Goal: Task Accomplishment & Management: Manage account settings

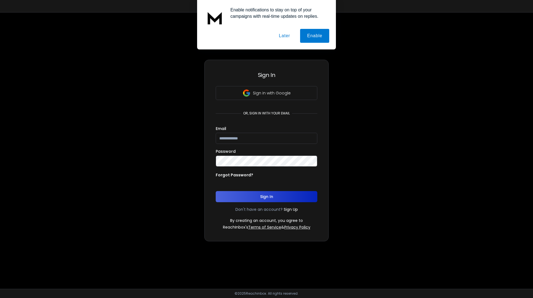
click at [234, 134] on input "email" at bounding box center [266, 138] width 102 height 11
paste input "**********"
type input "**********"
click at [284, 35] on button "Later" at bounding box center [284, 36] width 25 height 14
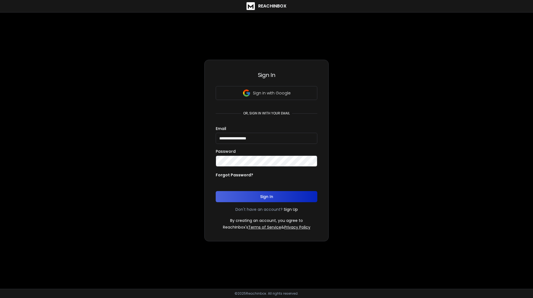
click at [290, 192] on button "Sign In" at bounding box center [266, 196] width 102 height 11
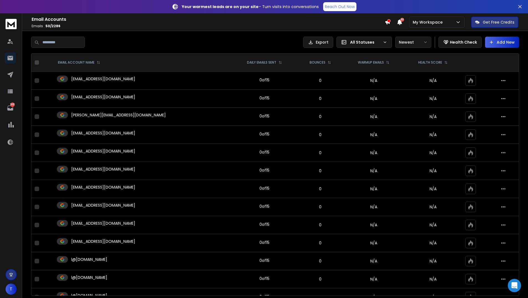
click at [501, 44] on button "Add New" at bounding box center [502, 42] width 34 height 11
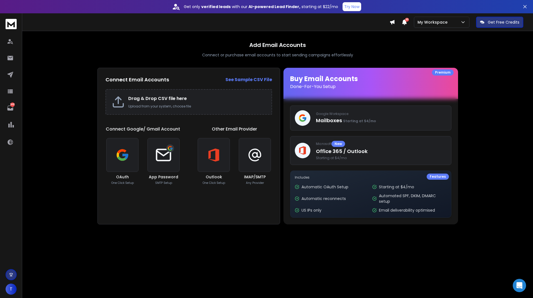
click at [129, 159] on icon at bounding box center [122, 154] width 14 height 17
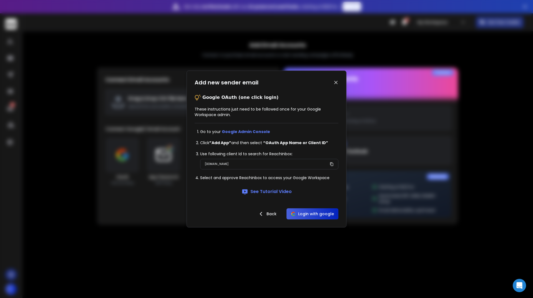
click at [312, 211] on button "Login with google" at bounding box center [312, 213] width 52 height 11
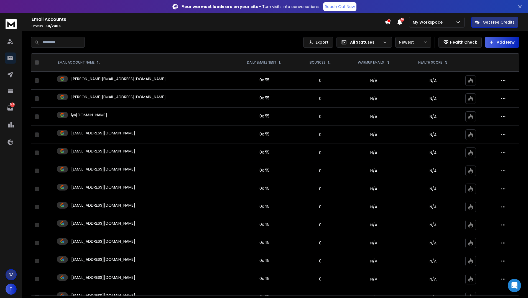
click at [323, 296] on div "Export All Statuses Newest Health Check Add New EMAIL ACCOUNT NAME DAILY EMAILS…" at bounding box center [275, 166] width 506 height 270
click at [501, 42] on button "Add New" at bounding box center [502, 42] width 34 height 11
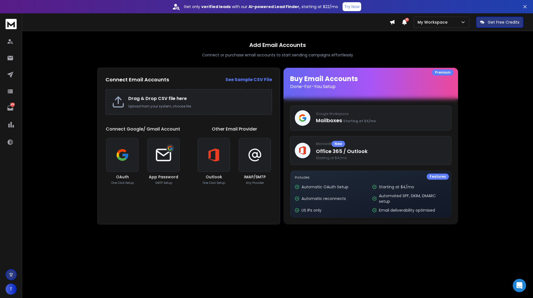
click at [124, 157] on icon at bounding box center [122, 154] width 14 height 17
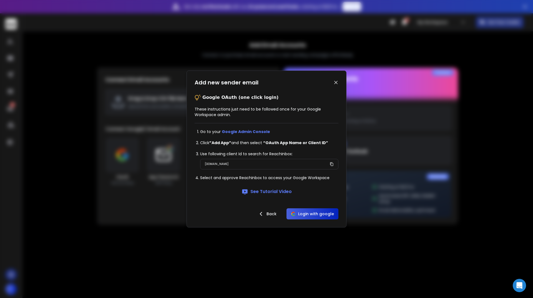
drag, startPoint x: 310, startPoint y: 214, endPoint x: 313, endPoint y: 216, distance: 3.5
click at [311, 214] on button "Login with google" at bounding box center [312, 213] width 52 height 11
